Goal: Check status: Check status

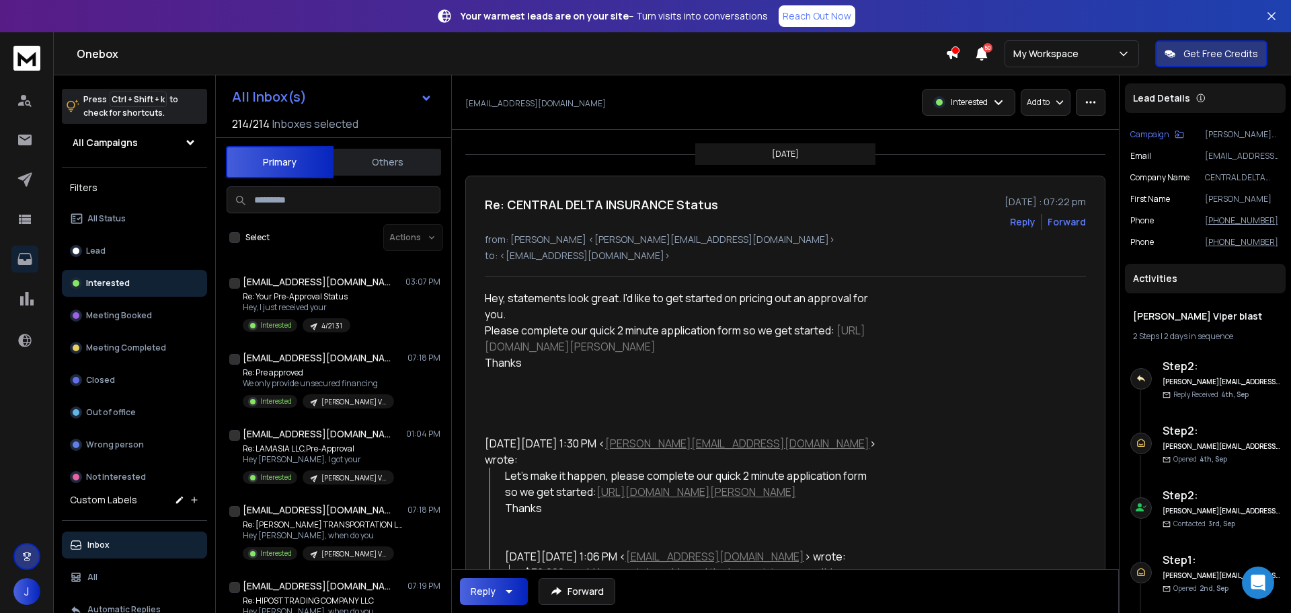
scroll to position [605, 0]
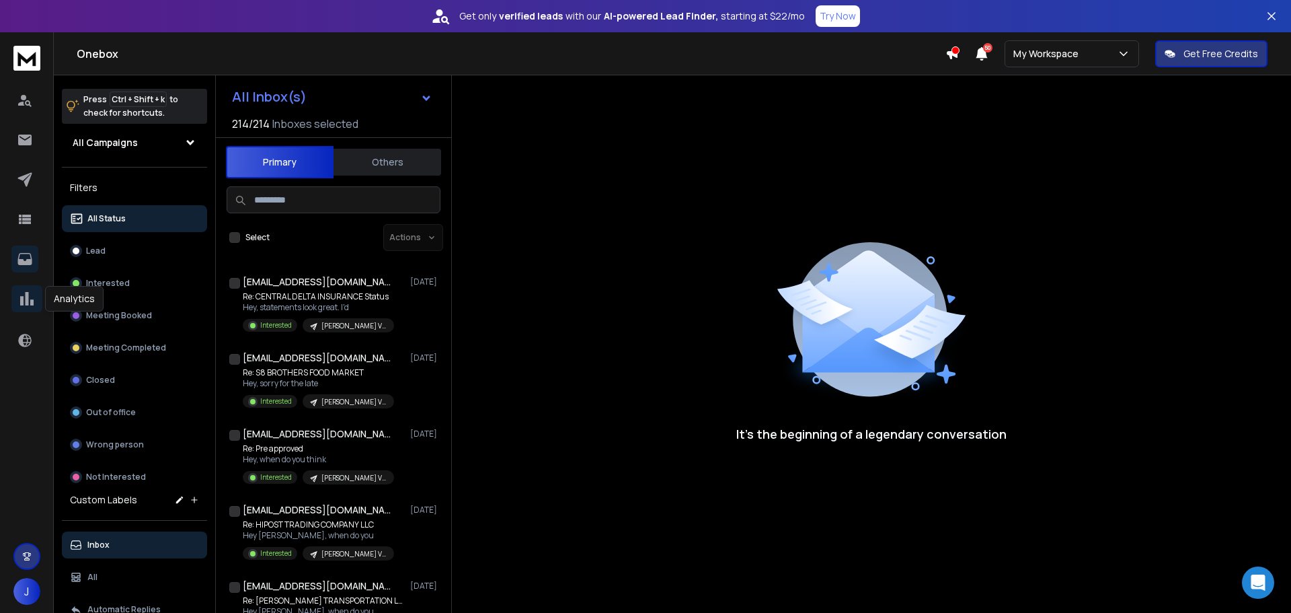
click at [27, 292] on icon at bounding box center [26, 298] width 13 height 13
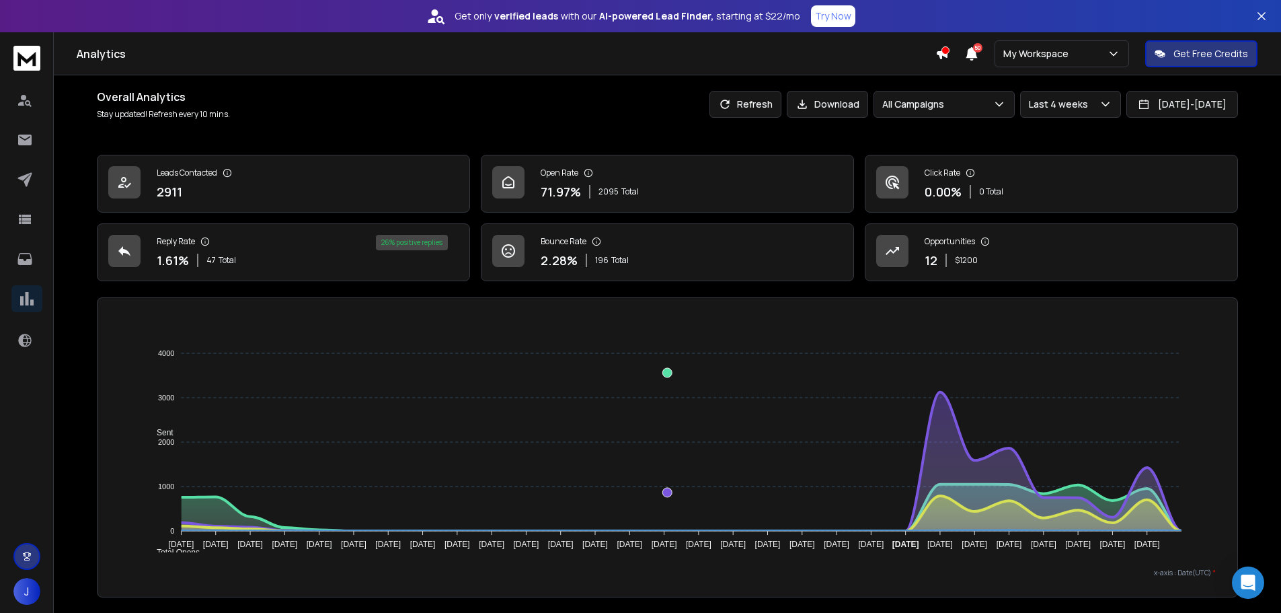
scroll to position [471, 0]
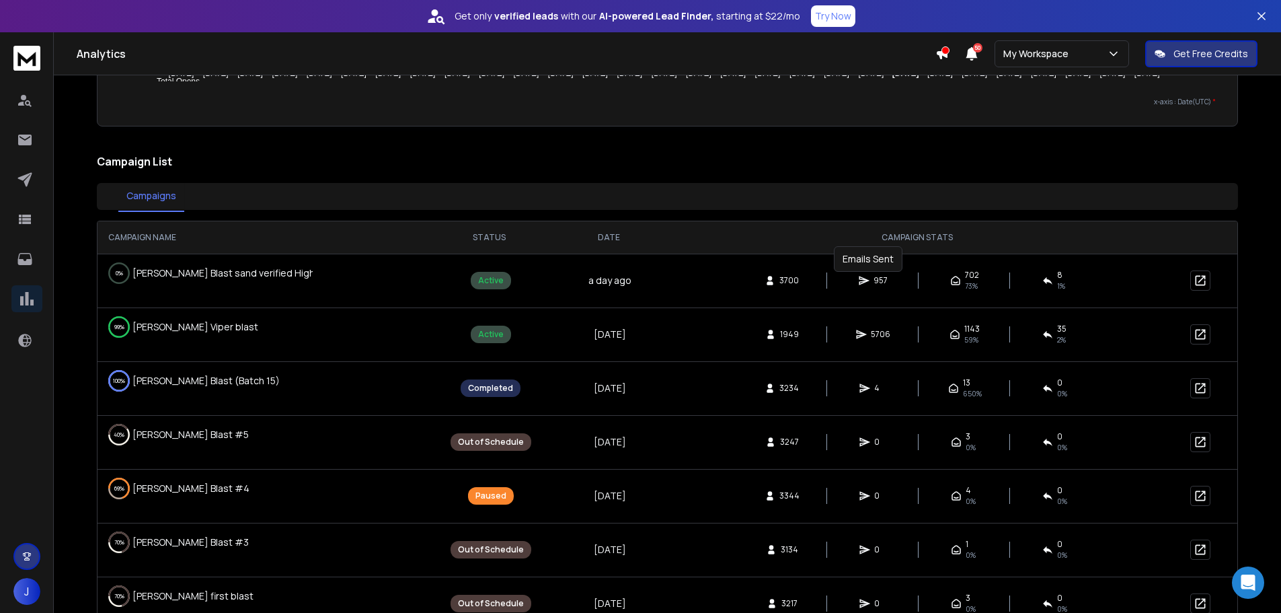
click at [874, 280] on span "957" at bounding box center [881, 280] width 14 height 11
click at [860, 213] on div "Campaigns CAMPAIGN NAME STATUS DATE CAMPAIGN STATS 0 % [PERSON_NAME] Blast sand…" at bounding box center [667, 568] width 1141 height 771
